Goal: Check status: Check status

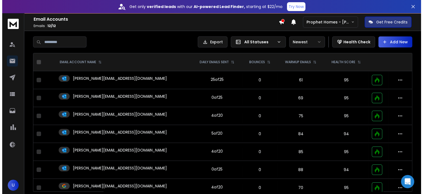
scroll to position [98, 0]
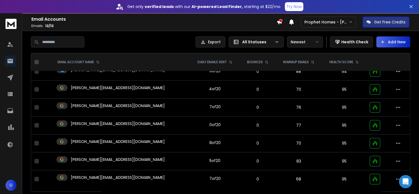
click at [140, 175] on p "[PERSON_NAME][EMAIL_ADDRESS][DOMAIN_NAME]" at bounding box center [118, 177] width 94 height 6
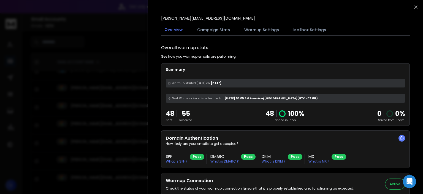
click at [280, 47] on div "Overall warmup stats See how you warmup emails are performing" at bounding box center [285, 51] width 249 height 14
click at [239, 46] on div "Overall warmup stats See how you warmup emails are performing" at bounding box center [285, 51] width 249 height 14
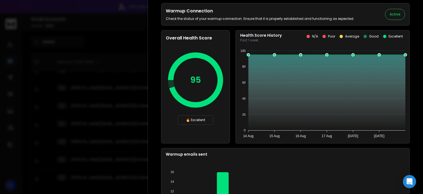
click at [134, 159] on div at bounding box center [211, 97] width 423 height 194
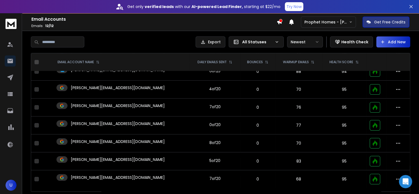
click at [86, 176] on p "[PERSON_NAME][EMAIL_ADDRESS][DOMAIN_NAME]" at bounding box center [118, 177] width 94 height 6
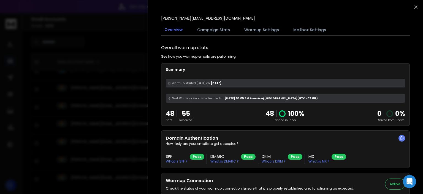
click at [353, 18] on div "[PERSON_NAME][EMAIL_ADDRESS][DOMAIN_NAME]" at bounding box center [285, 18] width 249 height 6
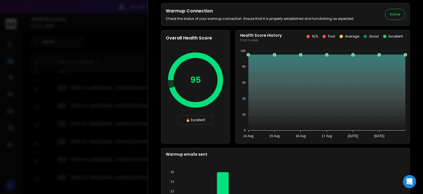
click at [353, 18] on div "Warmup Connection Check the status of your warmup connection. Ensure that it is…" at bounding box center [285, 14] width 239 height 13
click at [376, 13] on div "Warmup Connection Check the status of your warmup connection. Ensure that it is…" at bounding box center [285, 14] width 239 height 13
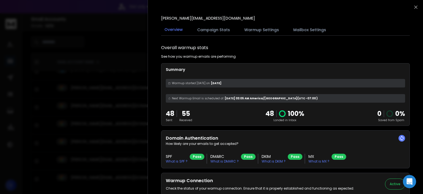
click at [333, 58] on div "Overall warmup stats See how you warmup emails are performing" at bounding box center [285, 51] width 249 height 14
click at [337, 17] on div "[PERSON_NAME][EMAIL_ADDRESS][DOMAIN_NAME]" at bounding box center [285, 18] width 249 height 6
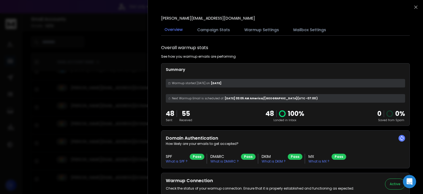
click at [337, 17] on div "[PERSON_NAME][EMAIL_ADDRESS][DOMAIN_NAME]" at bounding box center [285, 18] width 249 height 6
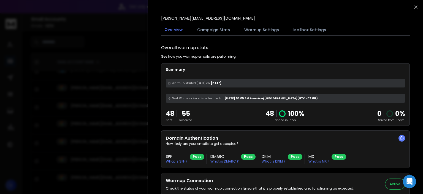
click at [337, 20] on div "[PERSON_NAME][EMAIL_ADDRESS][DOMAIN_NAME]" at bounding box center [285, 18] width 249 height 6
click at [343, 17] on div "[PERSON_NAME][EMAIL_ADDRESS][DOMAIN_NAME]" at bounding box center [285, 18] width 249 height 6
click at [314, 52] on div "Overall warmup stats See how you warmup emails are performing" at bounding box center [285, 51] width 249 height 14
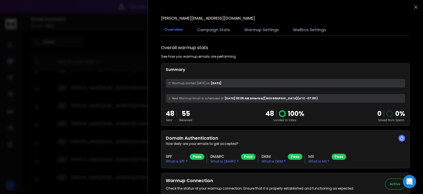
click at [314, 52] on div "Overall warmup stats See how you warmup emails are performing" at bounding box center [285, 51] width 249 height 14
